Goal: Task Accomplishment & Management: Use online tool/utility

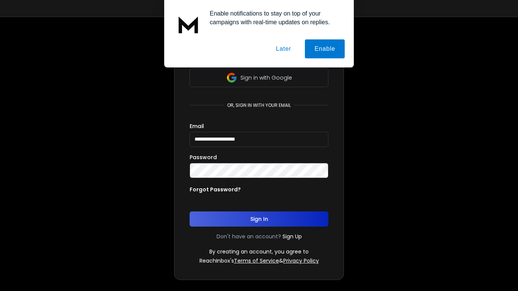
type input "**********"
click at [259, 219] on button "Sign In" at bounding box center [259, 219] width 139 height 15
